Goal: Task Accomplishment & Management: Complete application form

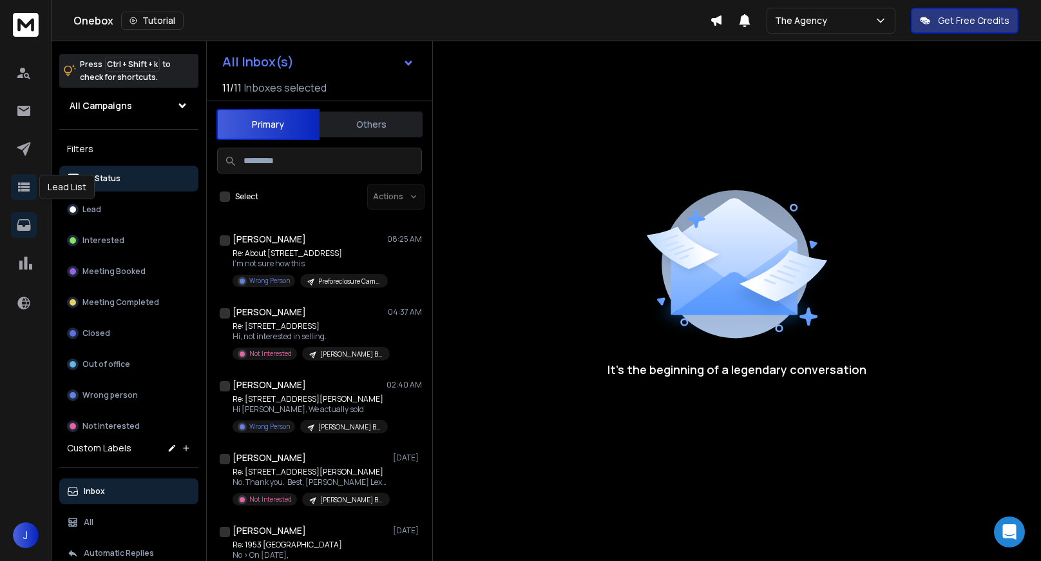
click at [30, 184] on icon at bounding box center [23, 186] width 15 height 15
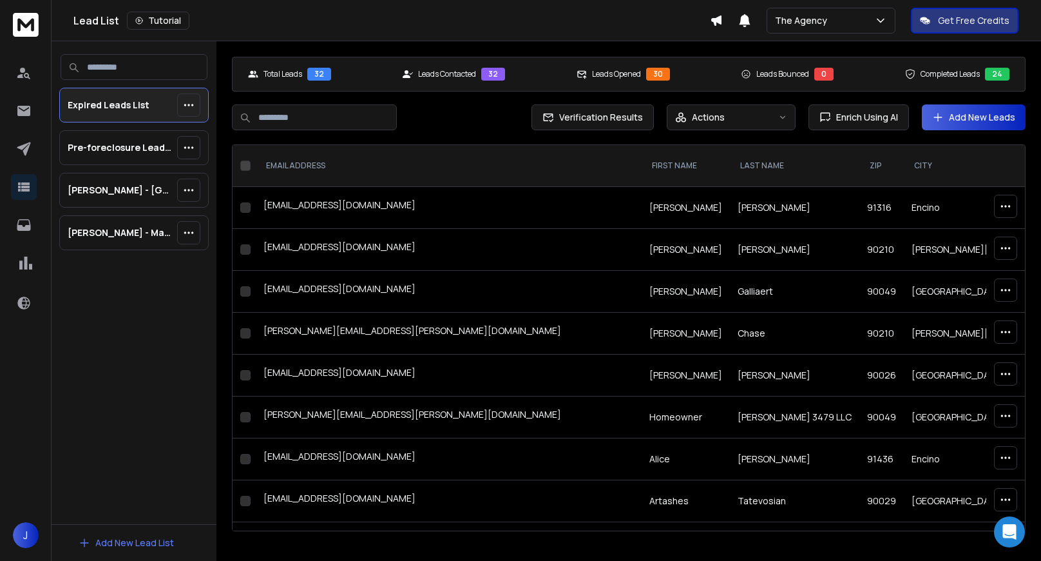
click at [1007, 111] on link "Add New Leads" at bounding box center [973, 117] width 83 height 13
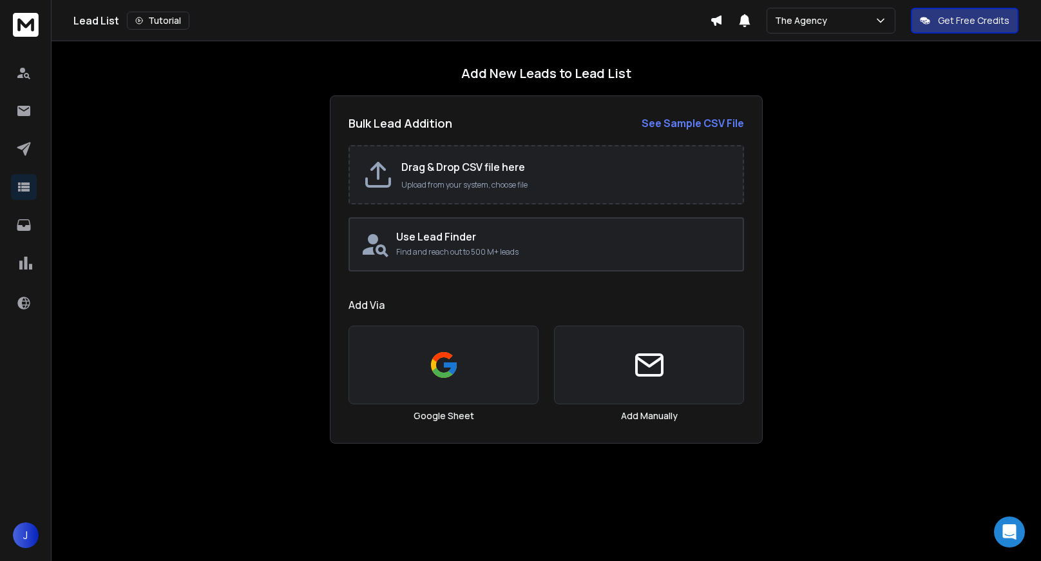
click at [720, 186] on p "Upload from your system, choose file" at bounding box center [565, 185] width 329 height 10
type input "**********"
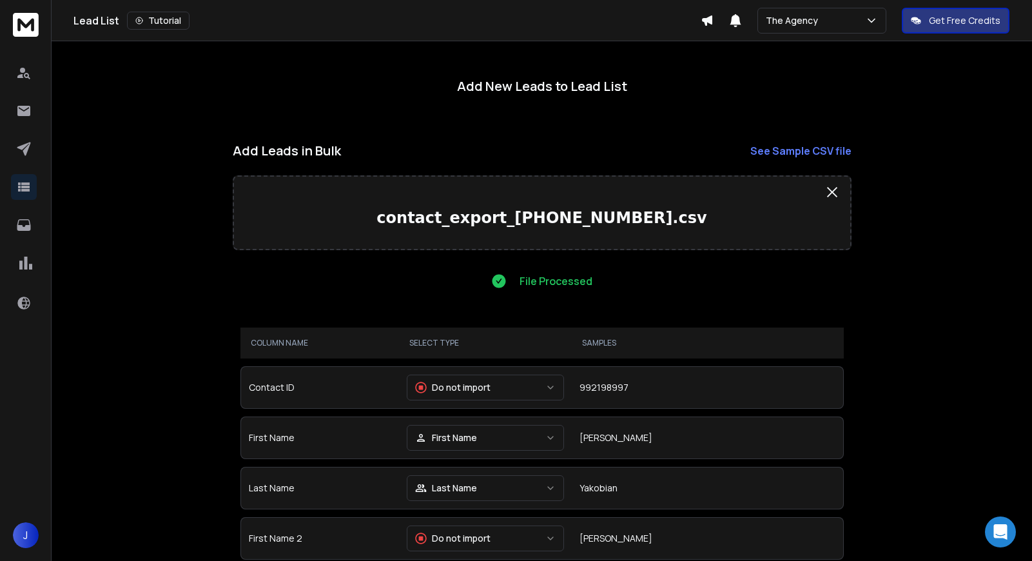
scroll to position [193, 0]
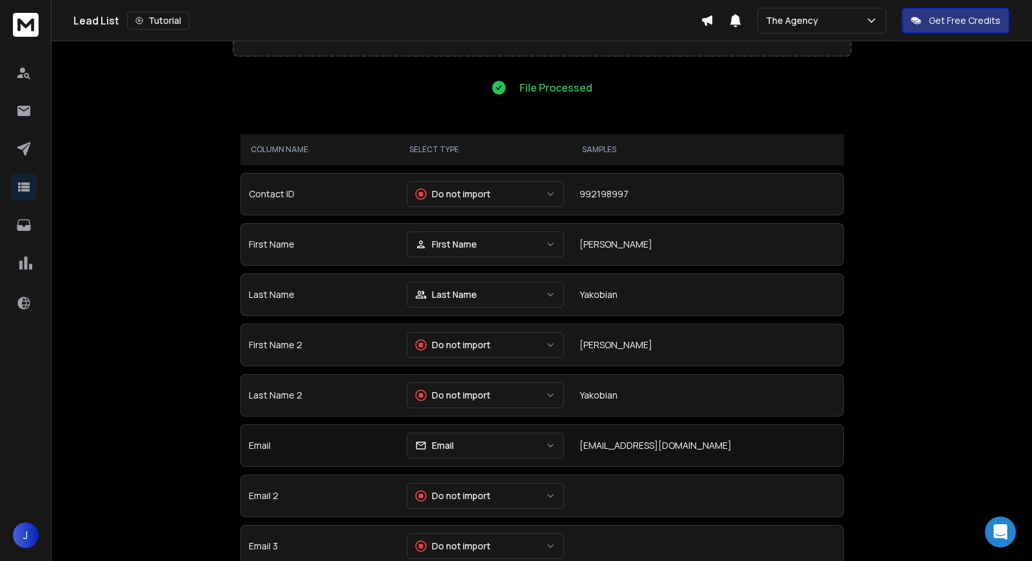
click at [520, 456] on button "Email" at bounding box center [486, 445] width 158 height 26
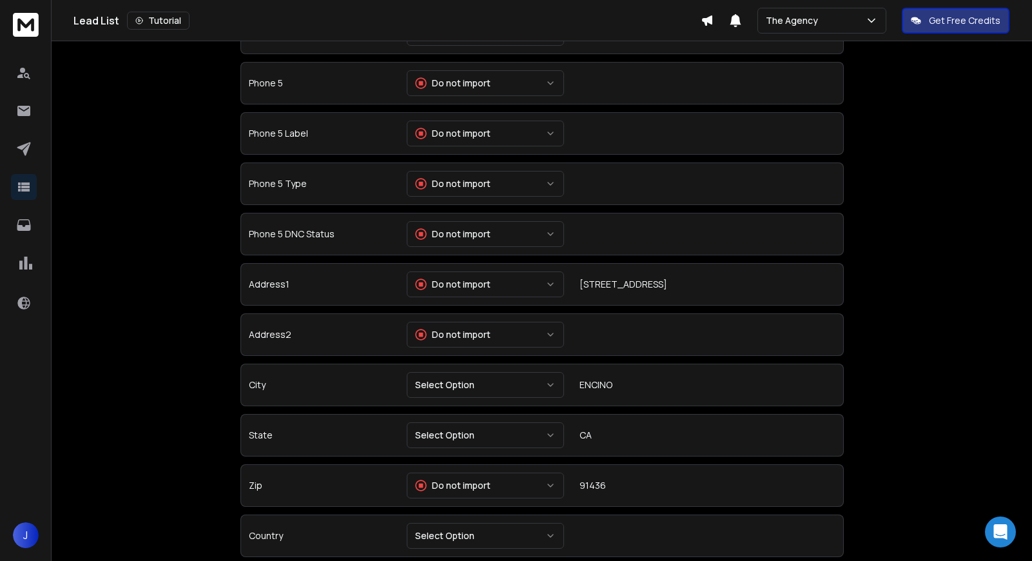
scroll to position [1675, 0]
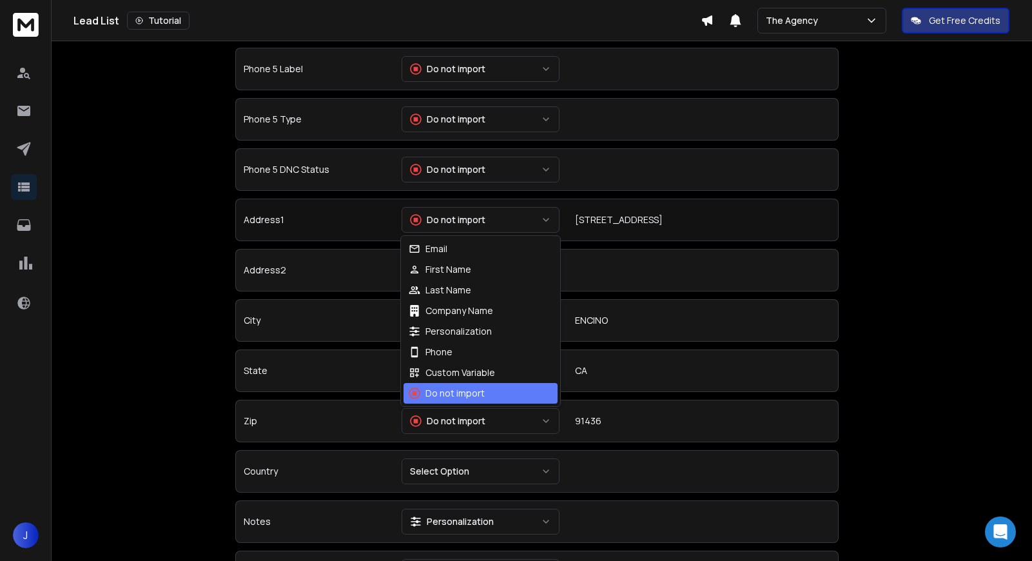
click at [528, 224] on button "Do not import" at bounding box center [480, 220] width 158 height 26
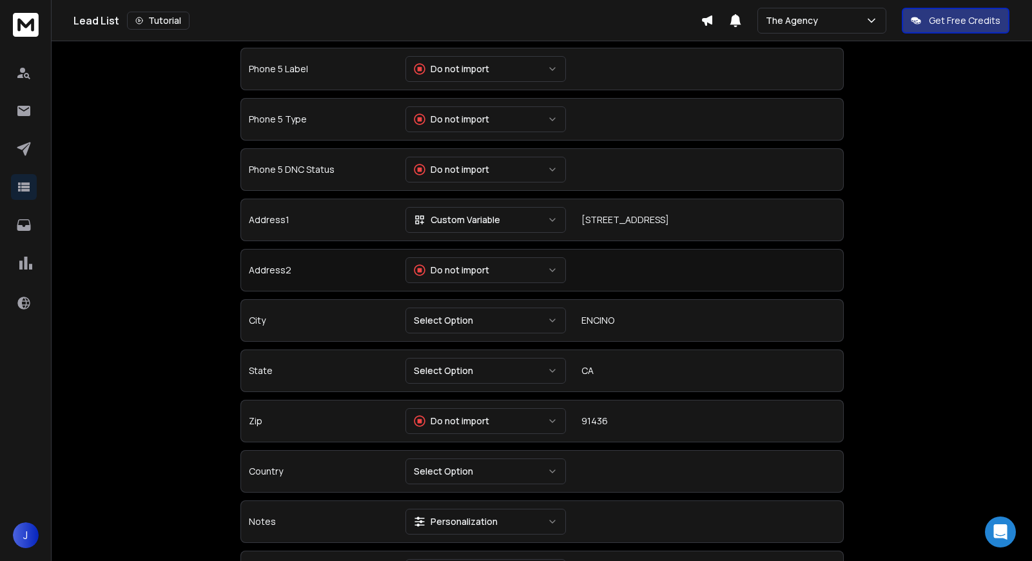
click at [505, 277] on button "Do not import" at bounding box center [485, 270] width 160 height 26
click at [510, 314] on button "Select Option" at bounding box center [490, 320] width 160 height 26
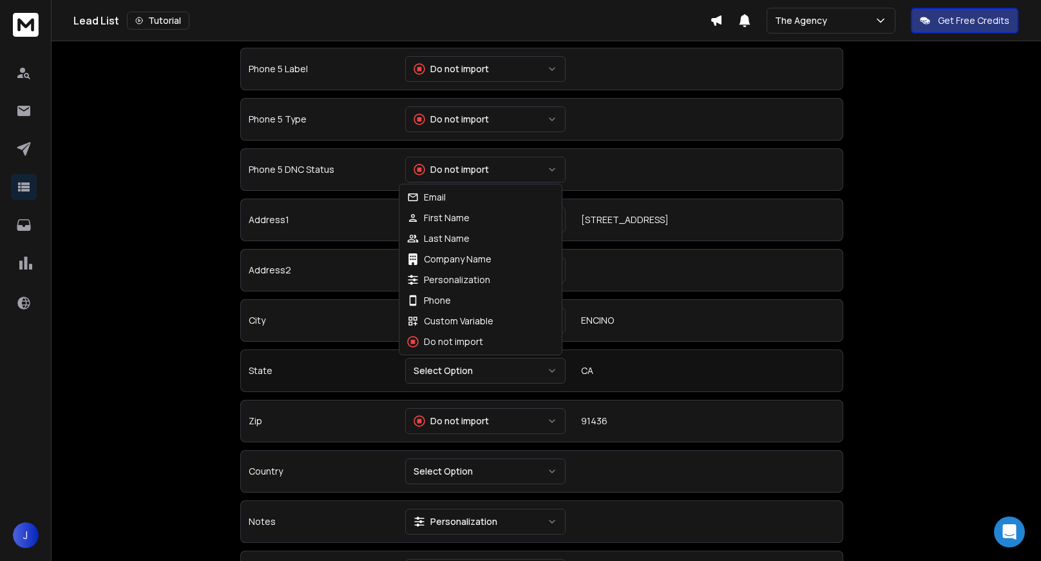
click at [493, 362] on button "Select Option" at bounding box center [485, 371] width 160 height 26
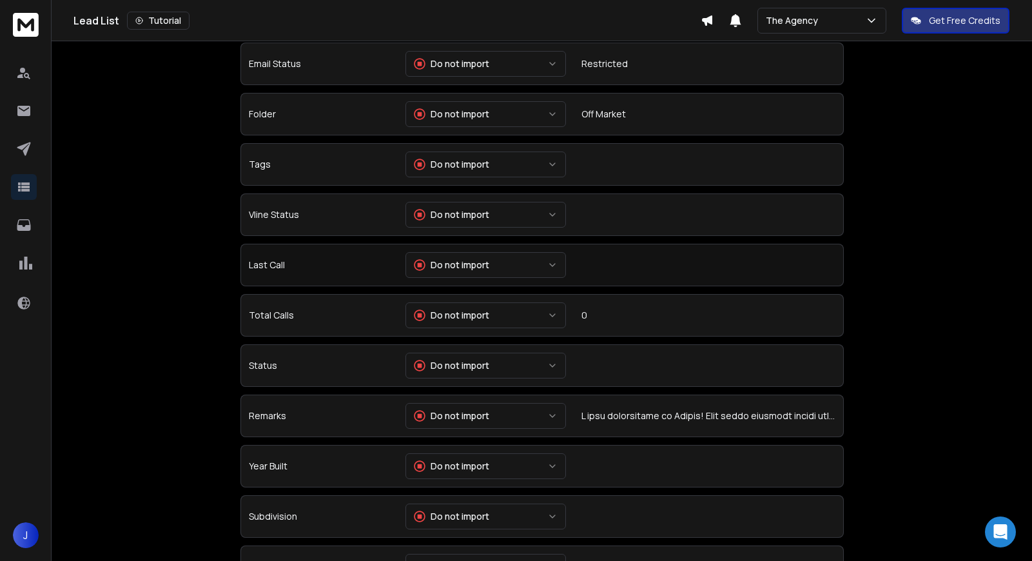
scroll to position [2255, 0]
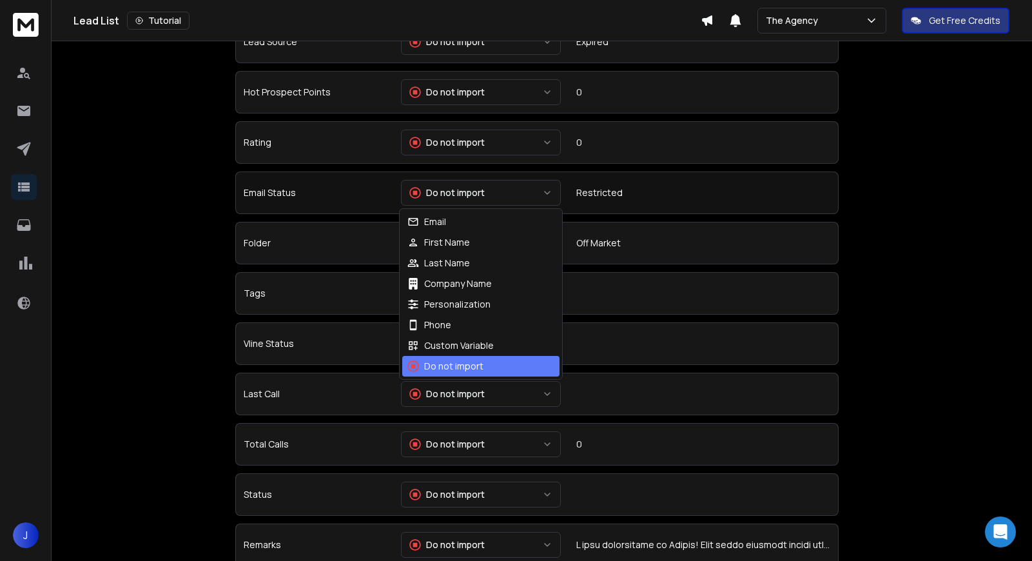
click at [547, 196] on icon "button" at bounding box center [547, 193] width 10 height 10
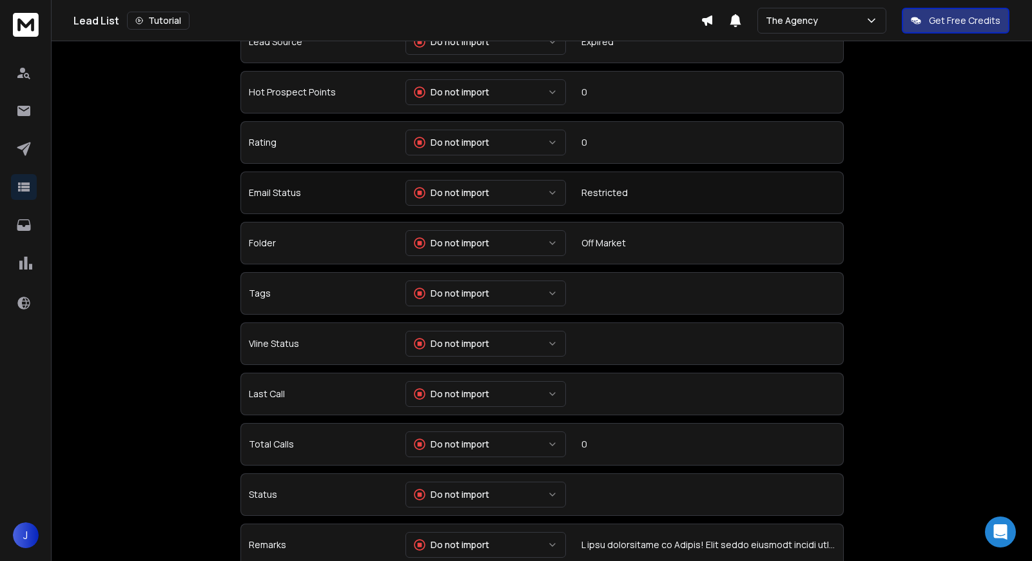
click at [547, 196] on icon "button" at bounding box center [552, 193] width 10 height 10
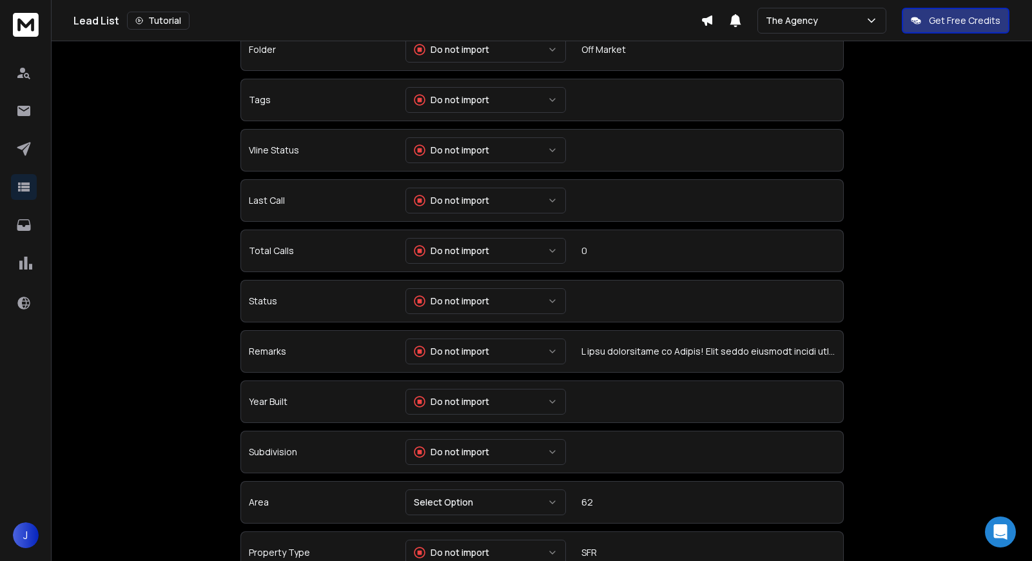
scroll to position [2578, 0]
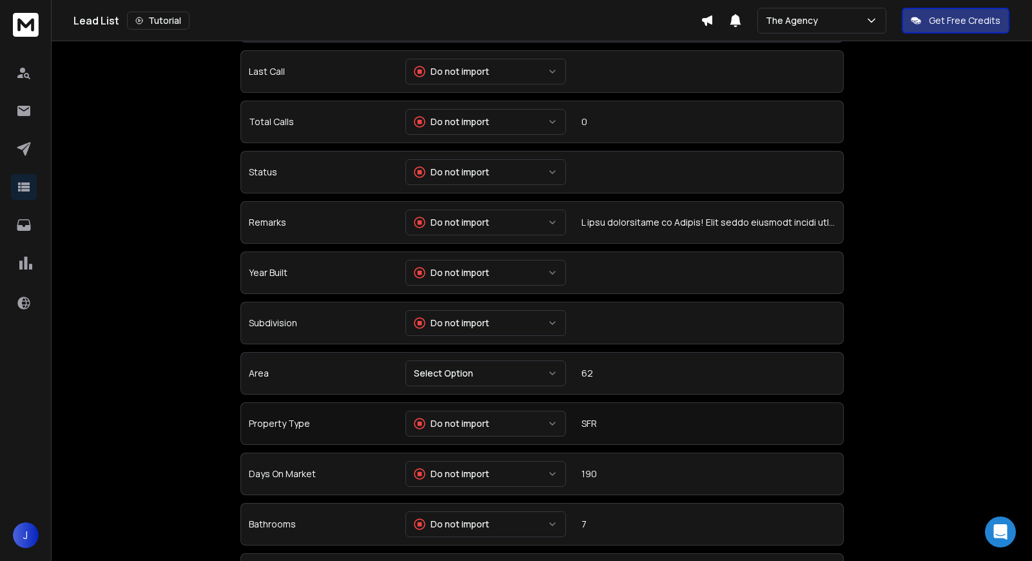
click at [526, 426] on button "Do not import" at bounding box center [485, 423] width 160 height 26
click at [475, 475] on div "Do not import" at bounding box center [456, 473] width 75 height 13
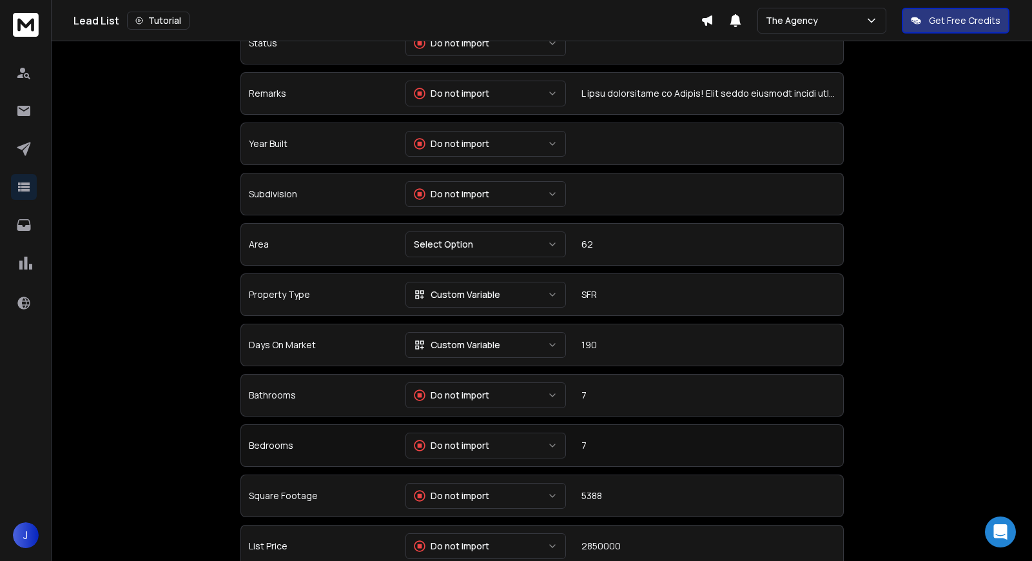
scroll to position [2900, 0]
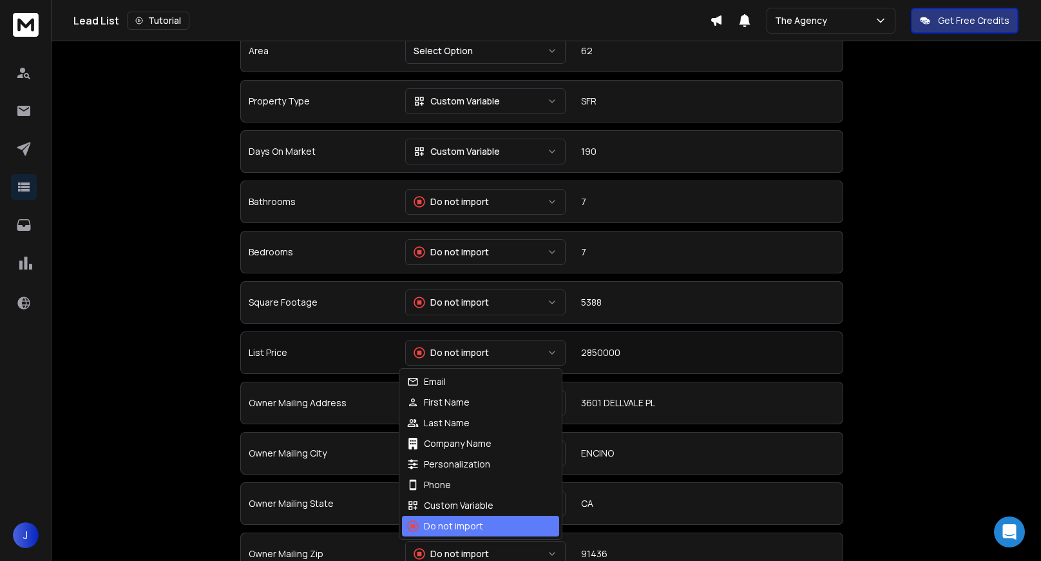
click at [521, 343] on button "Do not import" at bounding box center [485, 353] width 160 height 26
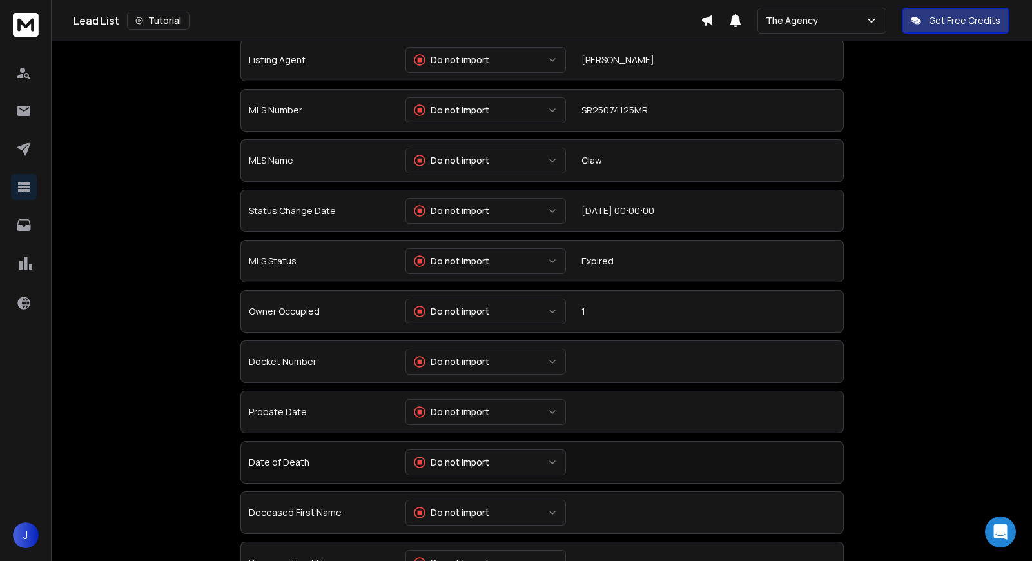
scroll to position [3351, 0]
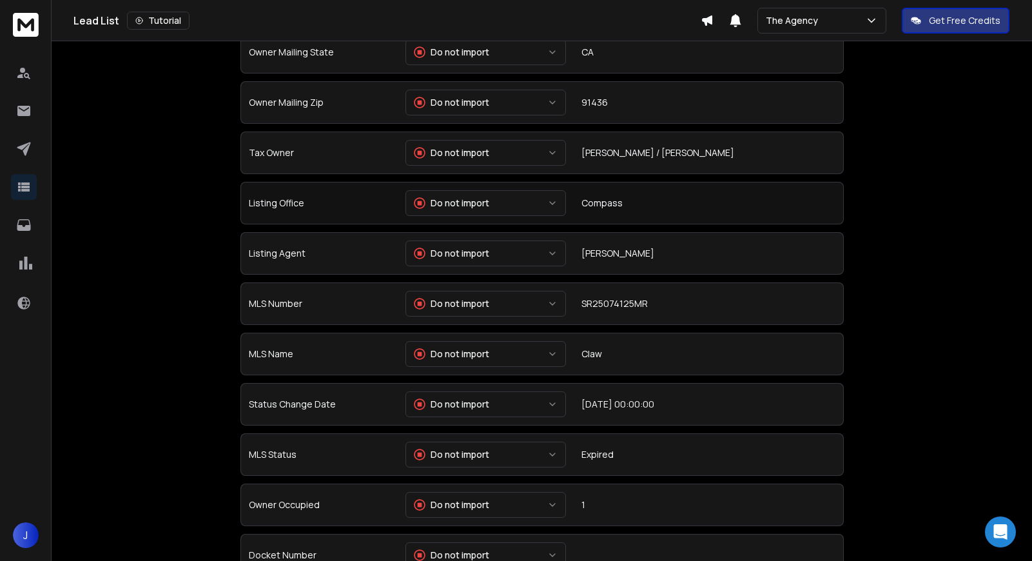
click at [515, 204] on button "Do not import" at bounding box center [485, 203] width 160 height 26
click at [496, 257] on button "Do not import" at bounding box center [490, 253] width 160 height 26
click at [237, 17] on div "Lead List Tutorial" at bounding box center [386, 21] width 627 height 18
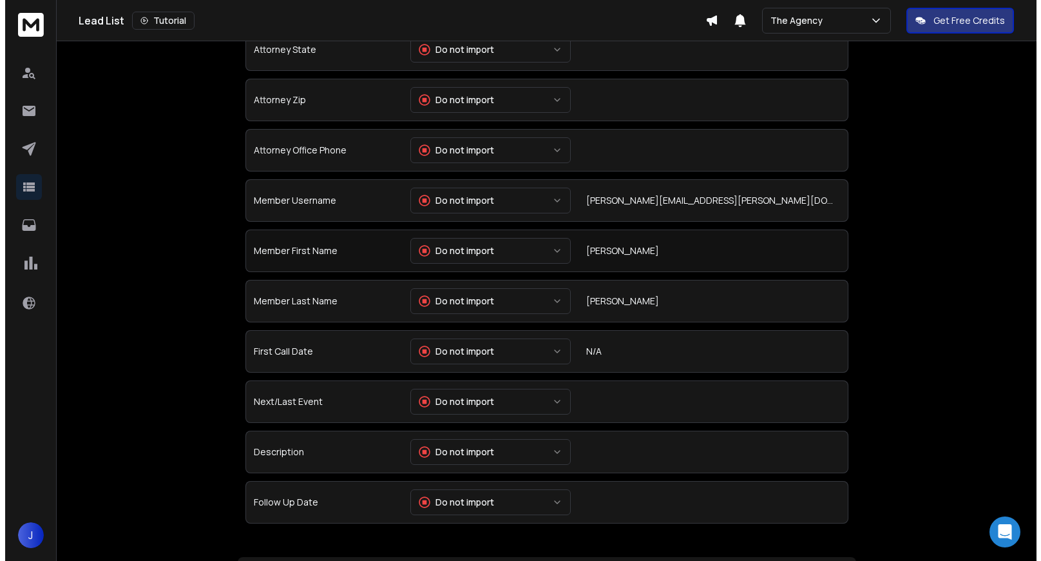
scroll to position [4703, 0]
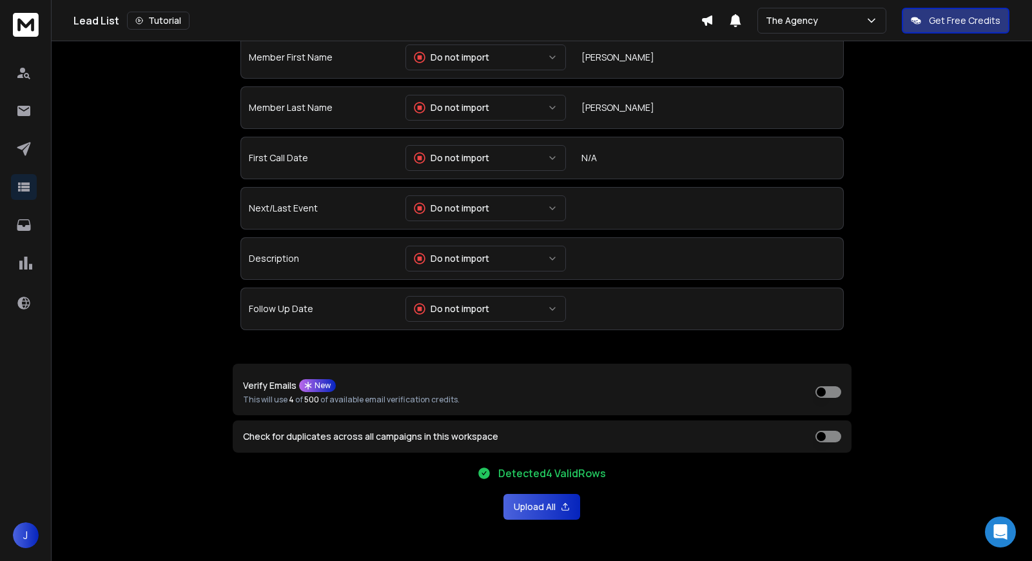
click at [551, 514] on button "Upload All" at bounding box center [541, 507] width 77 height 26
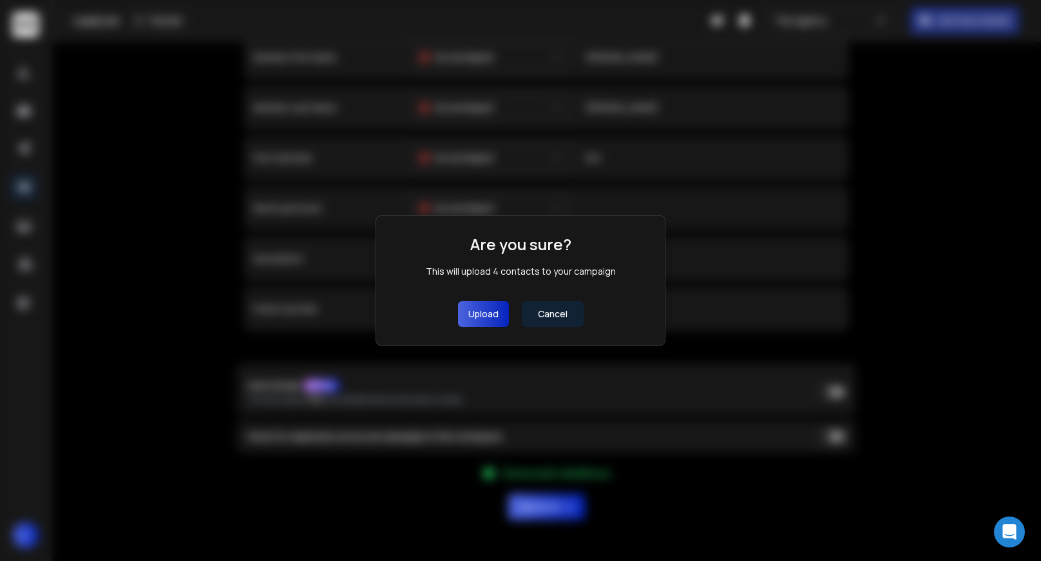
click at [494, 312] on button "Upload" at bounding box center [483, 314] width 51 height 26
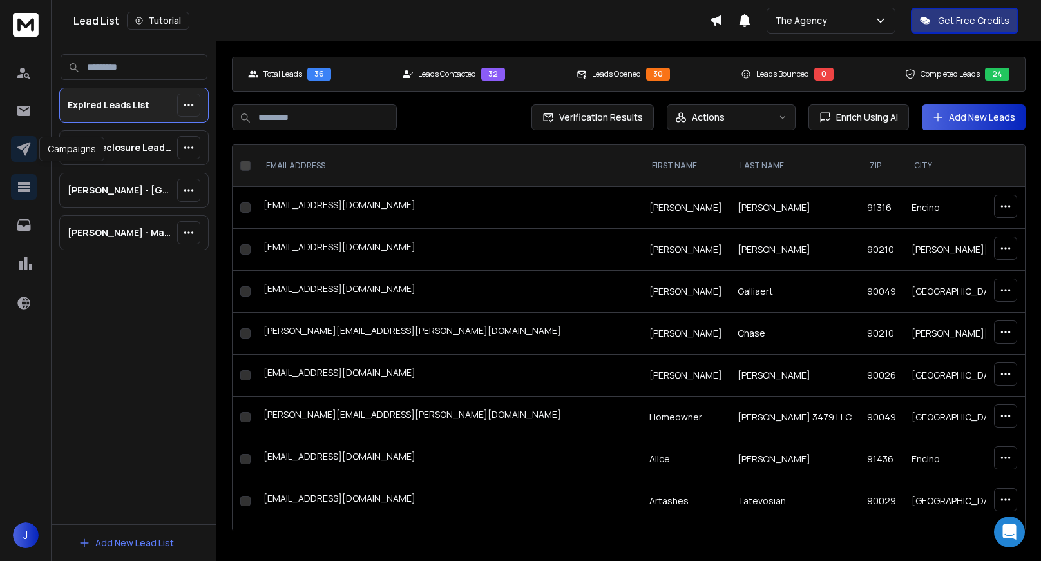
click at [18, 150] on icon at bounding box center [23, 148] width 15 height 15
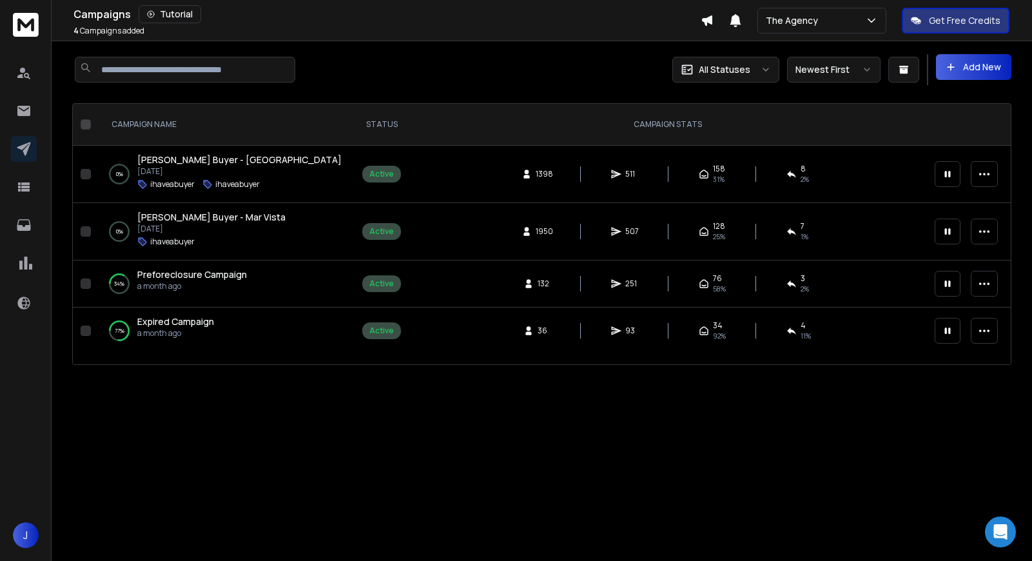
click at [253, 334] on div "77 % Expired Campaign a month ago" at bounding box center [225, 330] width 233 height 31
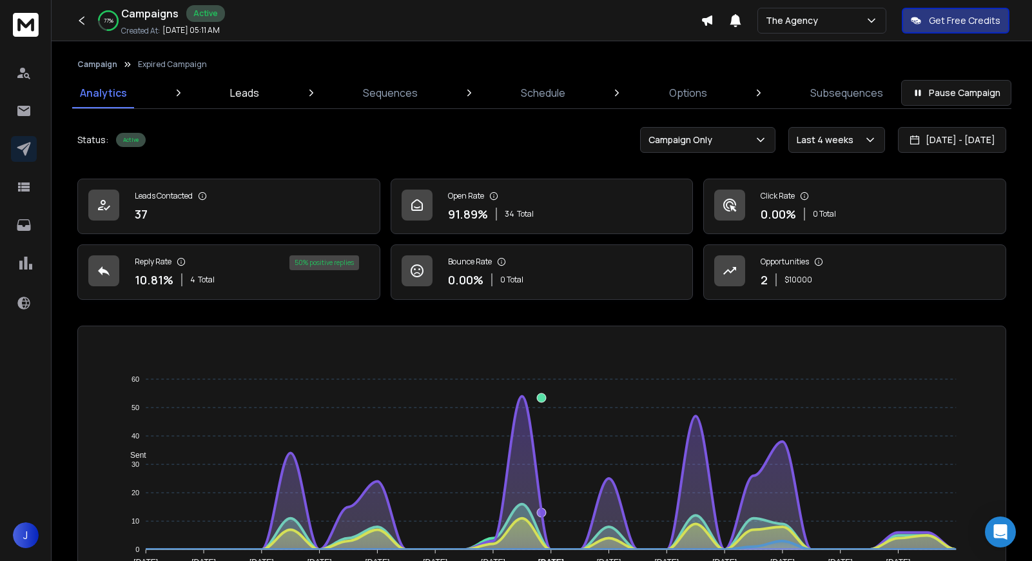
click at [258, 101] on link "Leads" at bounding box center [244, 92] width 44 height 31
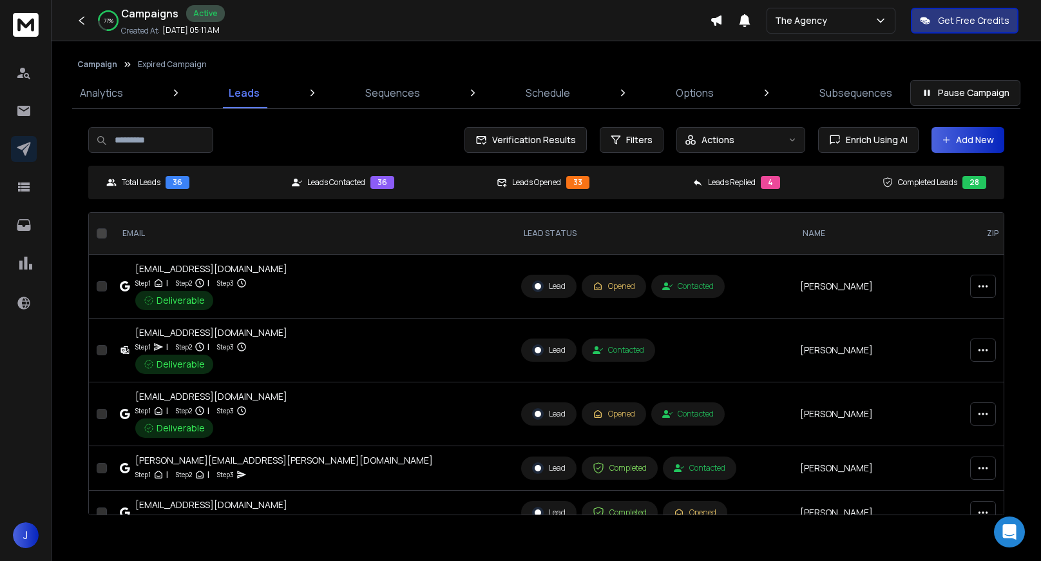
click at [970, 138] on button "Add New" at bounding box center [968, 140] width 73 height 26
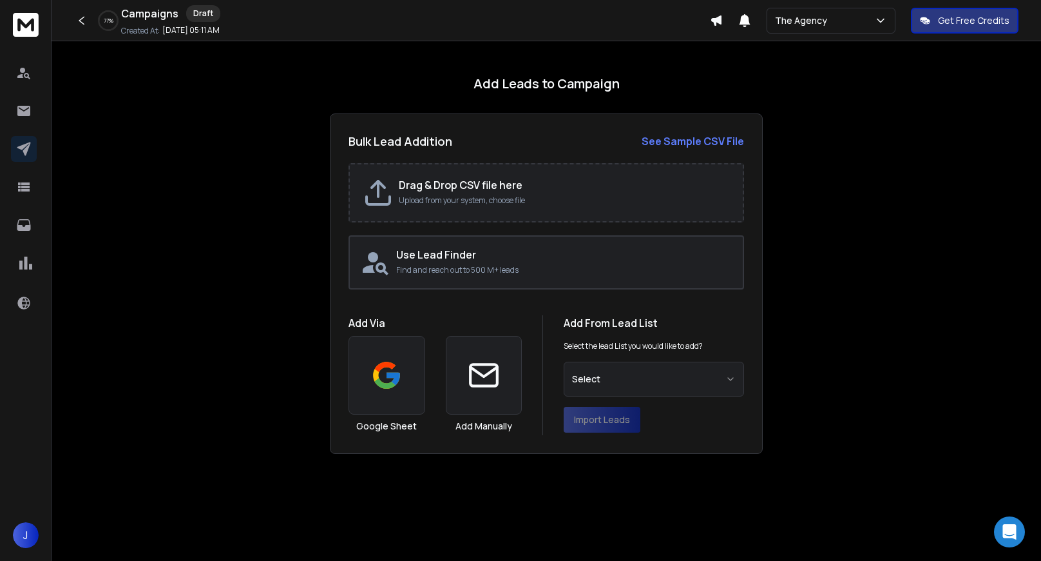
drag, startPoint x: 664, startPoint y: 358, endPoint x: 664, endPoint y: 373, distance: 14.8
click at [663, 360] on div "Select the lead List you would like to add? Select Import Leads" at bounding box center [654, 387] width 180 height 92
click at [664, 373] on button "Select" at bounding box center [654, 379] width 180 height 35
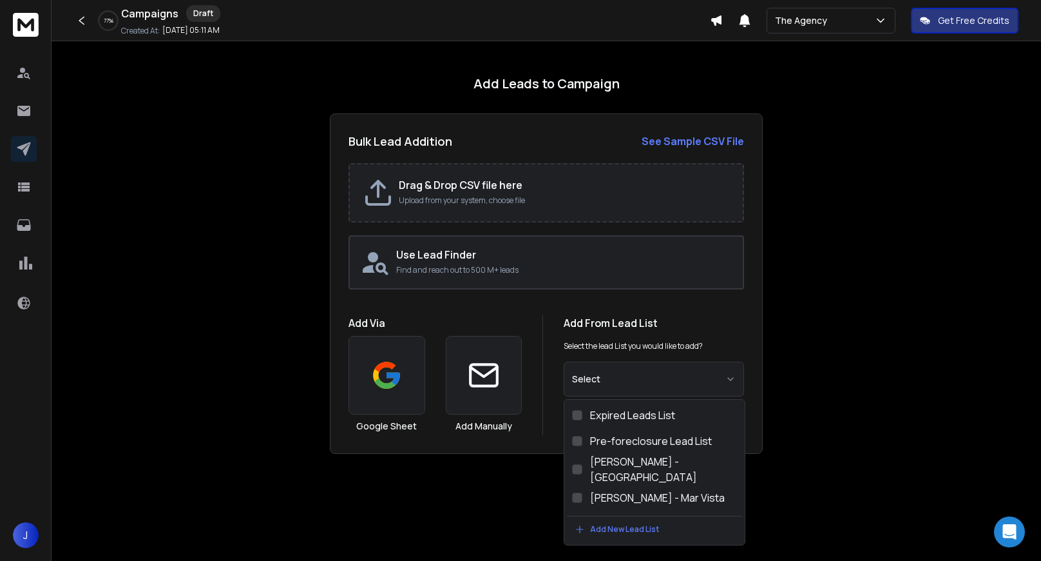
click at [639, 415] on div "Expired Leads List" at bounding box center [632, 414] width 85 height 15
click at [791, 456] on div "ReferralStack Unlock AI-powered affiliate growth Lifetime Deals available! Clai…" at bounding box center [520, 280] width 1041 height 561
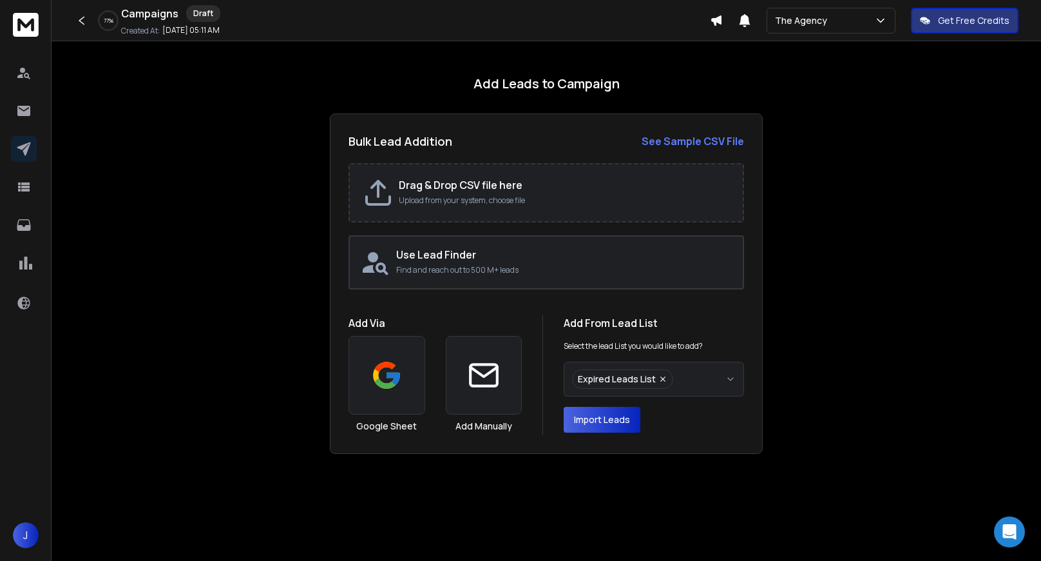
click at [623, 423] on button "Import Leads" at bounding box center [602, 420] width 77 height 26
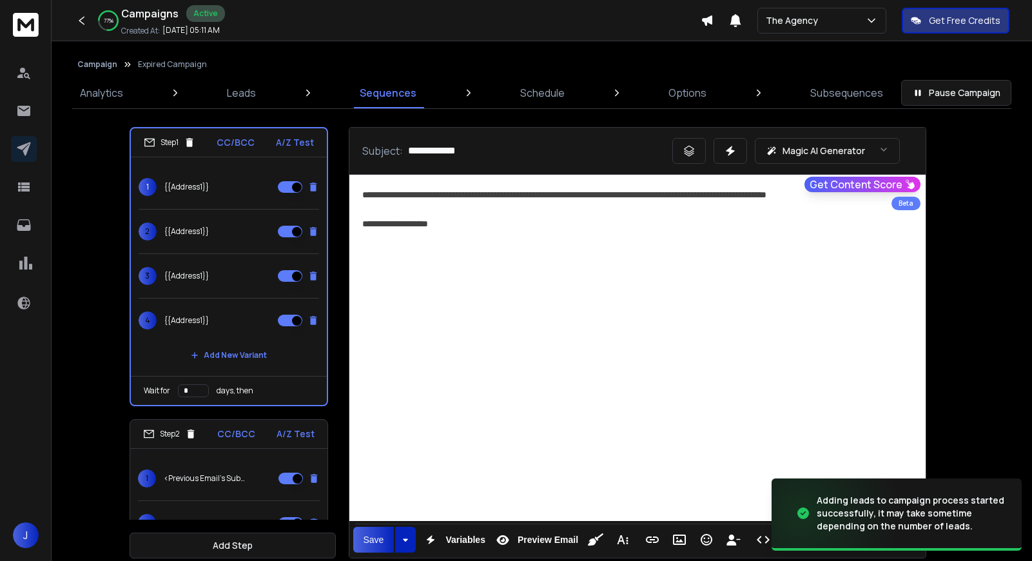
click at [944, 156] on div "**********" at bounding box center [542, 342] width 825 height 431
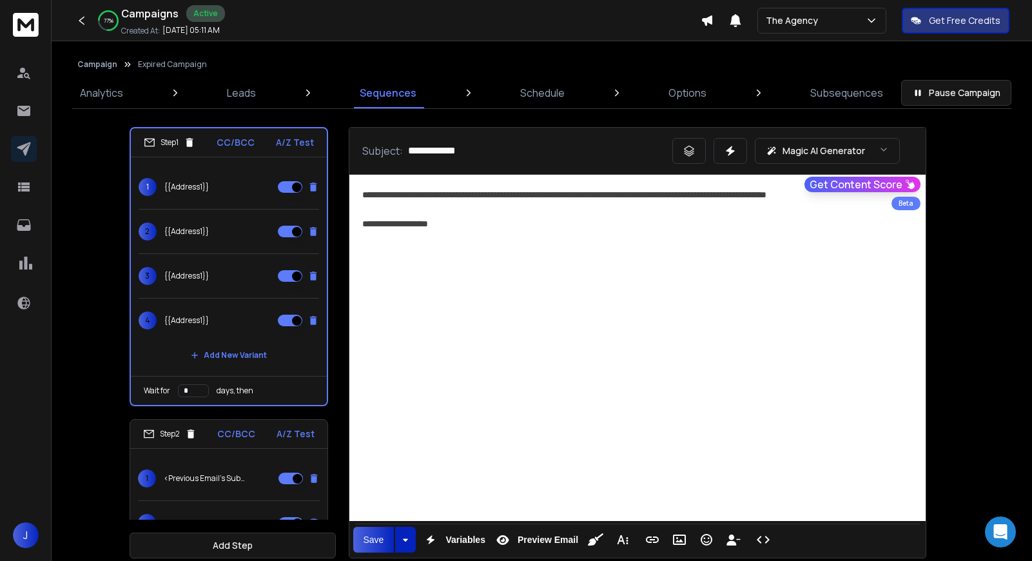
click at [1007, 155] on div "**********" at bounding box center [541, 342] width 939 height 441
click at [994, 167] on div "**********" at bounding box center [541, 342] width 939 height 441
drag, startPoint x: 980, startPoint y: 245, endPoint x: 101, endPoint y: 224, distance: 878.6
click at [101, 224] on div "**********" at bounding box center [541, 342] width 939 height 441
click at [26, 235] on link at bounding box center [24, 225] width 26 height 26
